Goal: Task Accomplishment & Management: Manage account settings

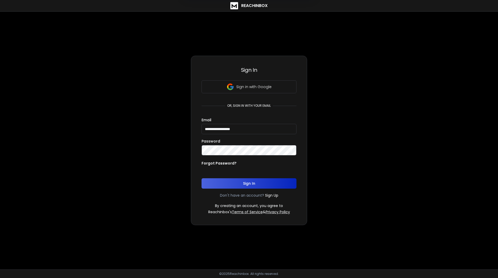
click at [242, 184] on button "Sign In" at bounding box center [249, 183] width 95 height 10
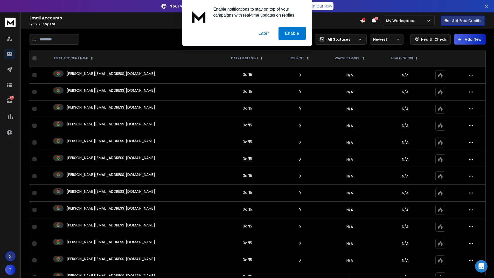
drag, startPoint x: 267, startPoint y: 32, endPoint x: 398, endPoint y: 33, distance: 131.3
click at [267, 33] on button "Later" at bounding box center [263, 33] width 23 height 13
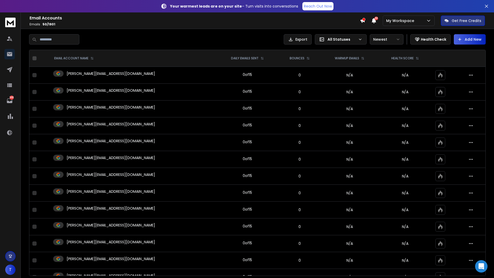
click at [468, 36] on button "Add New" at bounding box center [470, 39] width 32 height 10
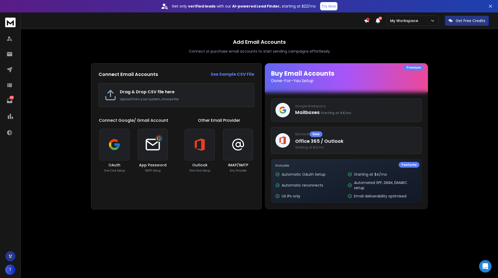
click at [124, 143] on div at bounding box center [114, 145] width 30 height 32
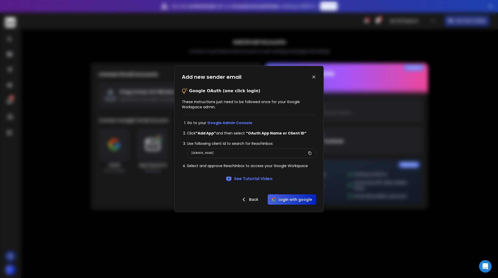
click at [277, 197] on icon at bounding box center [274, 199] width 5 height 5
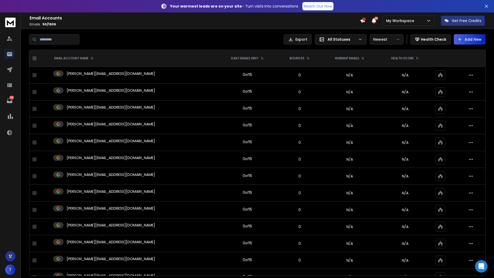
click at [465, 40] on button "Add New" at bounding box center [470, 39] width 32 height 10
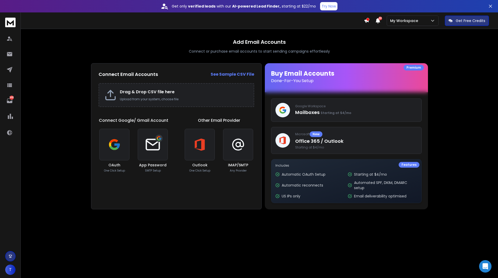
click at [132, 155] on div "OAuth One Click Setup App Password SMTP Setup" at bounding box center [134, 151] width 71 height 44
click at [120, 148] on icon at bounding box center [114, 145] width 13 height 16
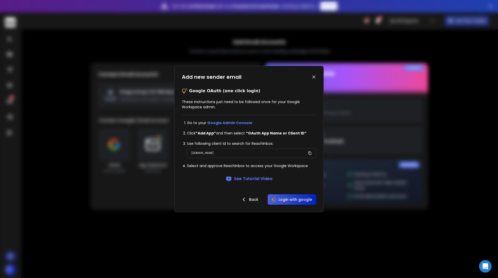
drag, startPoint x: 269, startPoint y: 199, endPoint x: 280, endPoint y: 216, distance: 20.7
click at [270, 199] on button "Login with google" at bounding box center [292, 200] width 49 height 10
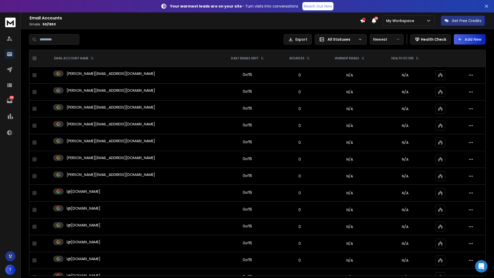
click at [467, 37] on button "Add New" at bounding box center [470, 39] width 32 height 10
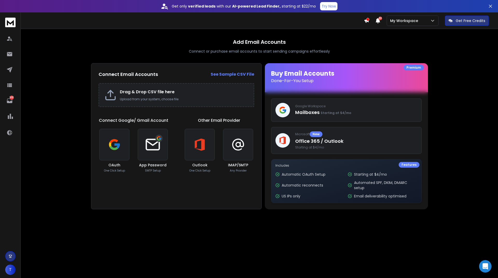
click at [105, 150] on div at bounding box center [114, 145] width 30 height 32
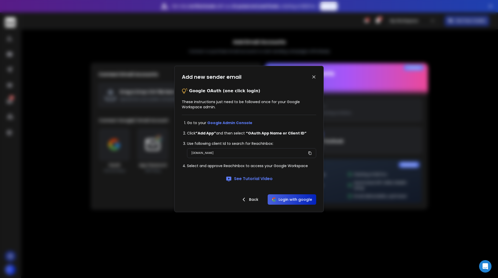
click at [303, 199] on button "Login with google" at bounding box center [292, 200] width 49 height 10
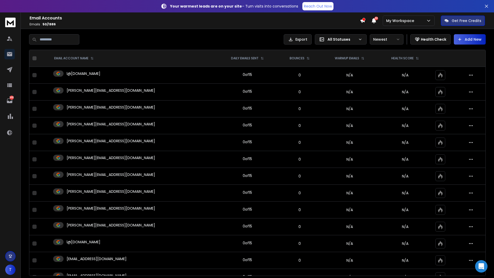
click at [463, 40] on button "Add New" at bounding box center [470, 39] width 32 height 10
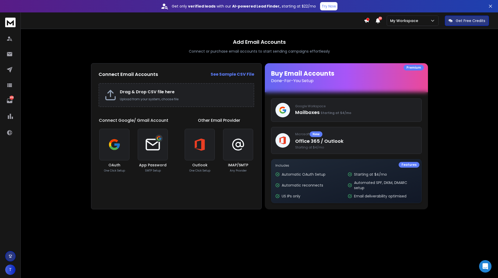
click at [123, 150] on div at bounding box center [114, 145] width 30 height 32
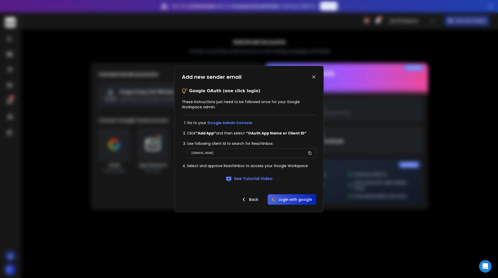
click at [300, 198] on button "Login with google" at bounding box center [292, 200] width 49 height 10
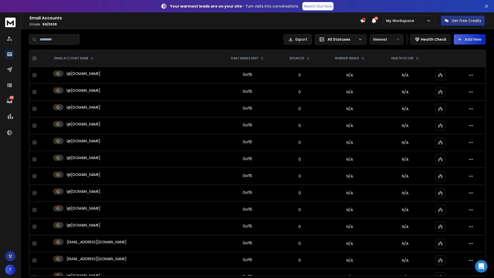
click at [466, 37] on button "Add New" at bounding box center [470, 39] width 32 height 10
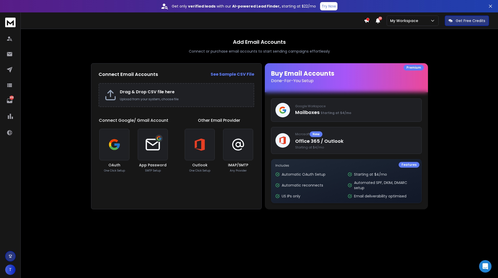
click at [109, 149] on icon at bounding box center [114, 145] width 13 height 16
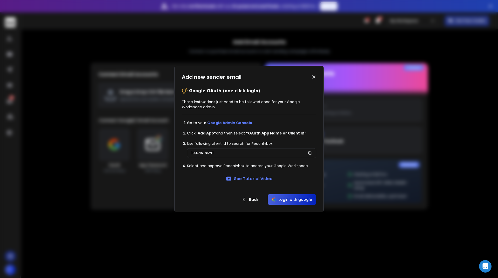
click at [307, 202] on button "Login with google" at bounding box center [292, 200] width 49 height 10
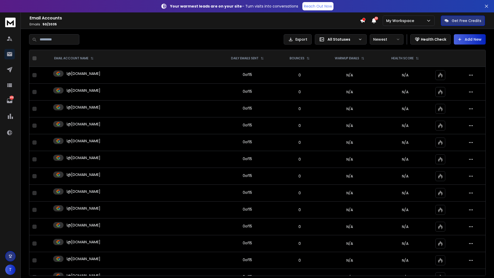
click at [479, 41] on button "Add New" at bounding box center [470, 39] width 32 height 10
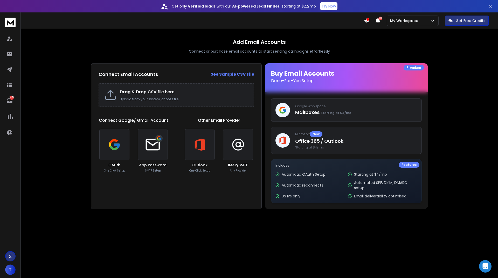
click at [121, 148] on icon at bounding box center [114, 145] width 13 height 16
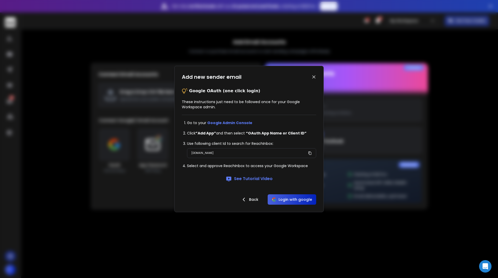
click at [282, 197] on button "Login with google" at bounding box center [292, 200] width 49 height 10
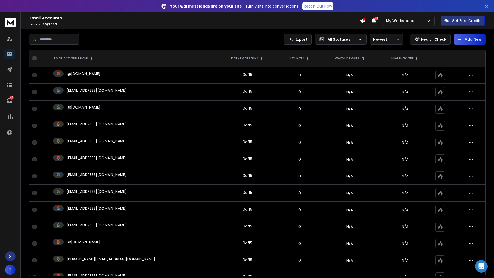
click at [461, 41] on icon at bounding box center [460, 40] width 4 height 4
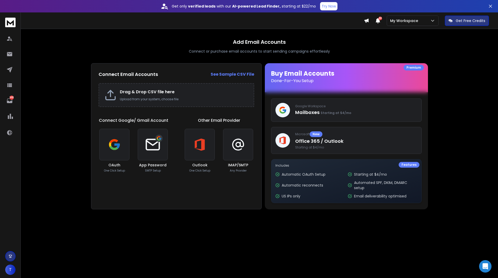
click at [121, 154] on div at bounding box center [114, 145] width 30 height 32
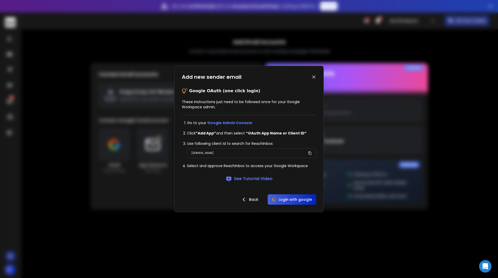
click at [276, 200] on icon at bounding box center [274, 199] width 5 height 5
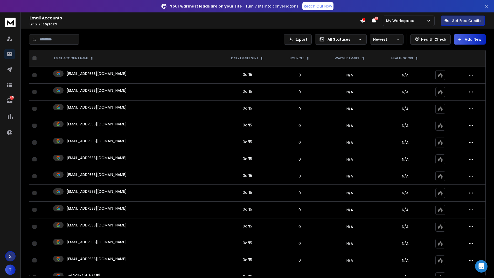
click at [465, 38] on button "Add New" at bounding box center [470, 39] width 32 height 10
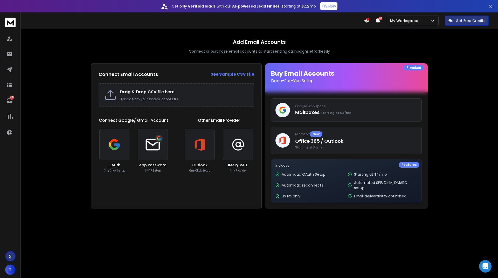
click at [117, 152] on icon at bounding box center [114, 145] width 13 height 16
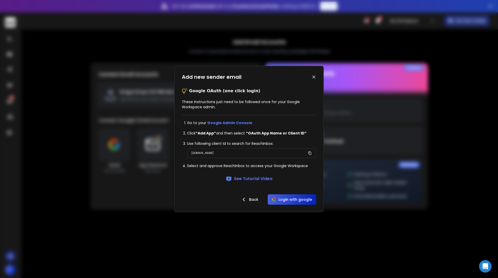
drag, startPoint x: 272, startPoint y: 196, endPoint x: 277, endPoint y: 199, distance: 5.4
click at [273, 196] on button "Login with google" at bounding box center [292, 200] width 49 height 10
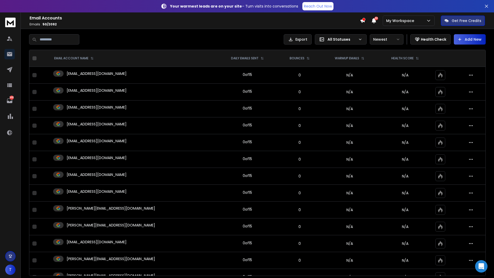
click at [468, 37] on button "Add New" at bounding box center [470, 39] width 32 height 10
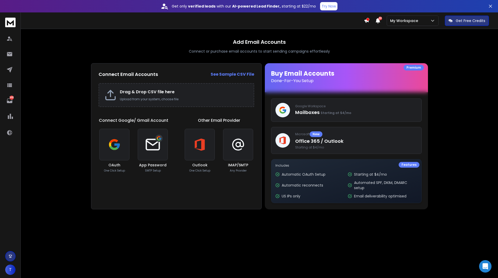
click at [128, 134] on div at bounding box center [114, 145] width 30 height 32
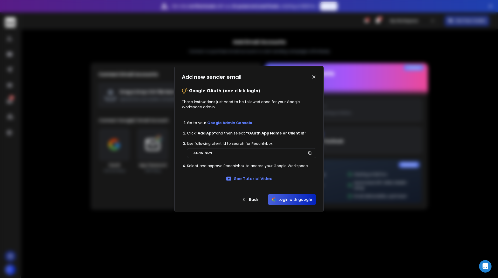
click at [290, 195] on button "Login with google" at bounding box center [292, 200] width 49 height 10
